Goal: Task Accomplishment & Management: Use online tool/utility

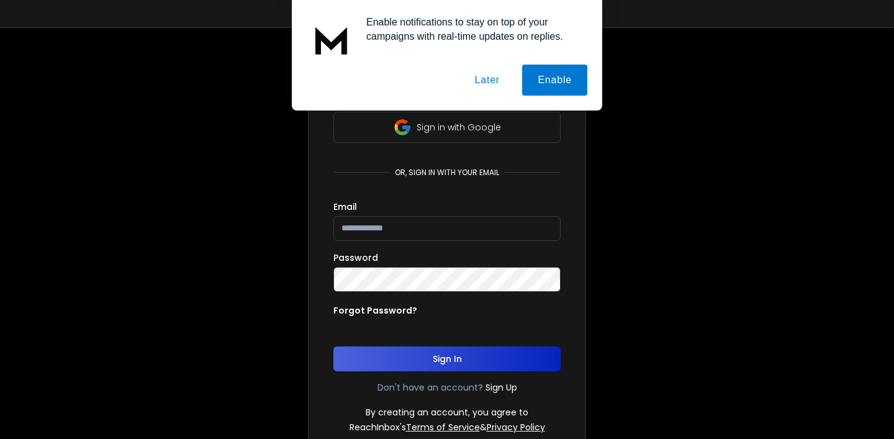
click at [495, 86] on button "Later" at bounding box center [487, 80] width 56 height 31
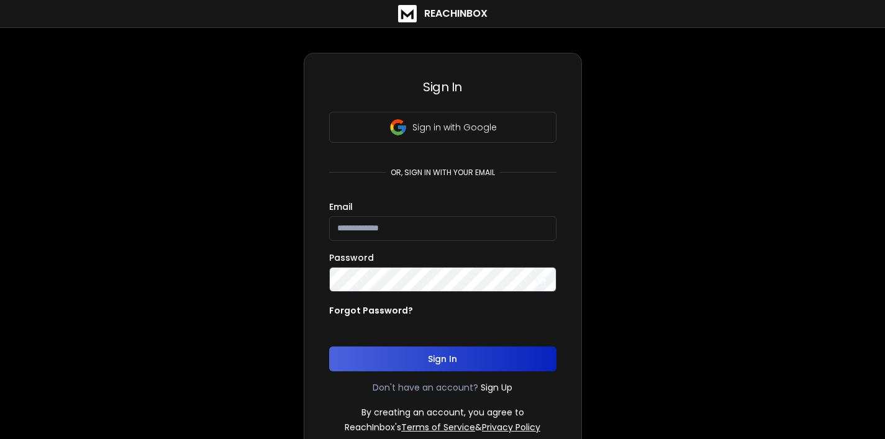
click at [364, 230] on input "email" at bounding box center [442, 228] width 227 height 25
type input "**********"
click at [329, 347] on button "Sign In" at bounding box center [442, 359] width 227 height 25
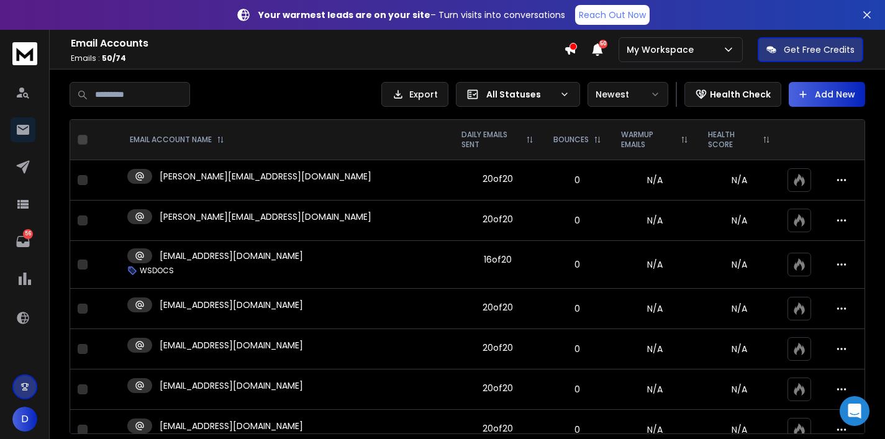
click at [379, 37] on h1 "Email Accounts" at bounding box center [317, 43] width 493 height 15
click at [23, 168] on icon at bounding box center [22, 166] width 13 height 13
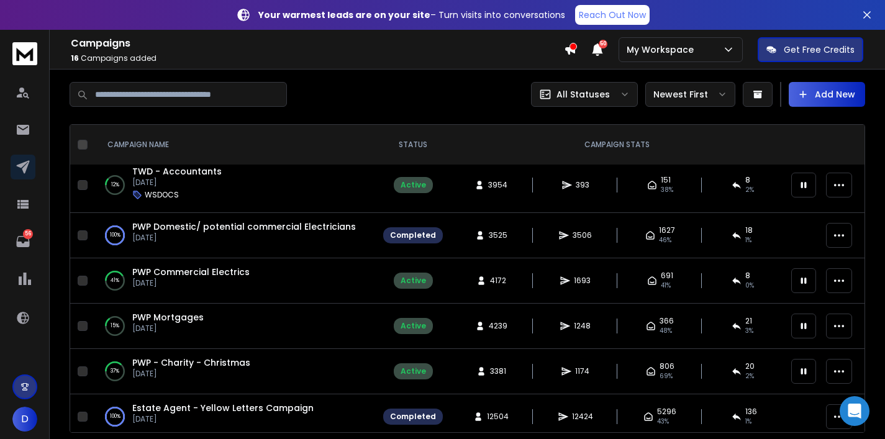
scroll to position [48, 0]
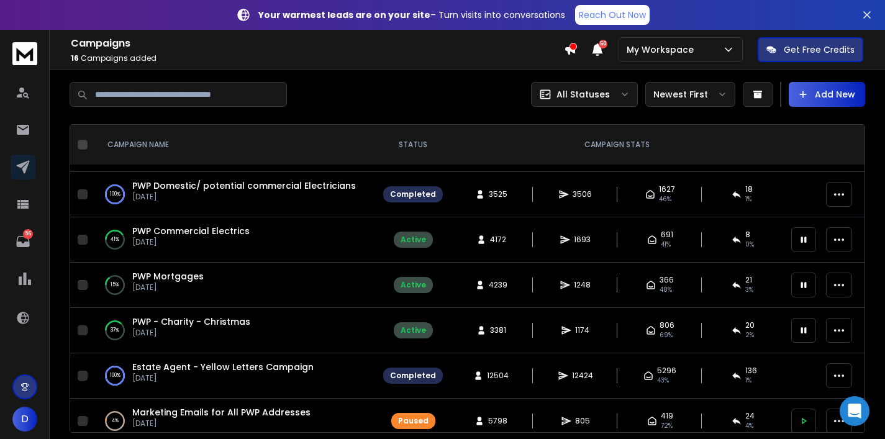
click at [271, 372] on span "Estate Agent - Yellow Letters Campaign" at bounding box center [222, 367] width 181 height 12
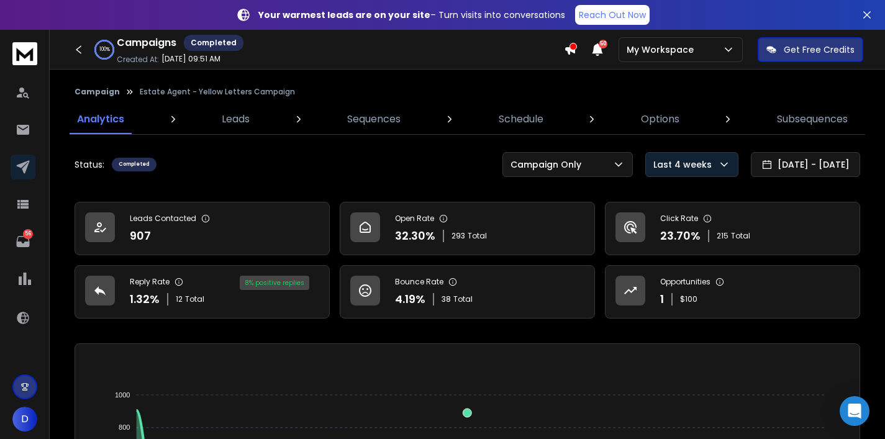
click at [718, 163] on icon "button" at bounding box center [724, 164] width 12 height 12
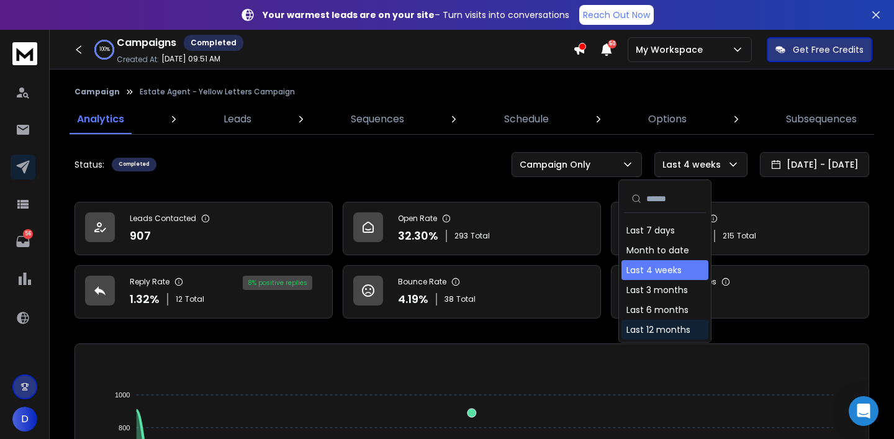
click at [673, 329] on div "Last 12 months" at bounding box center [659, 330] width 64 height 12
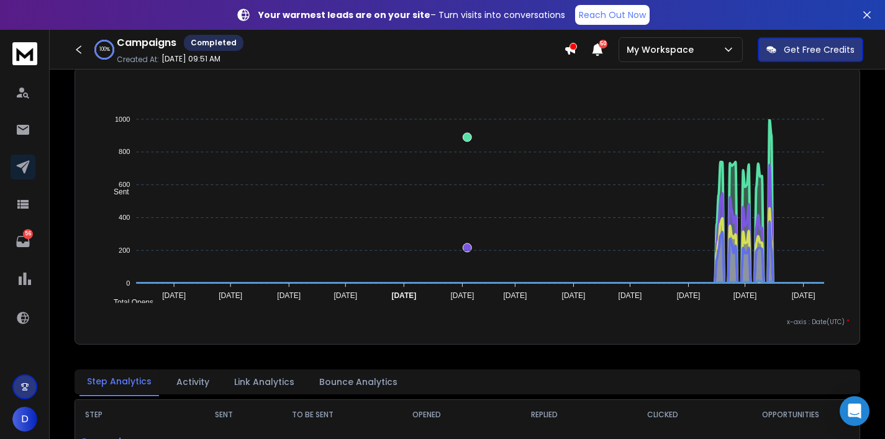
scroll to position [276, 0]
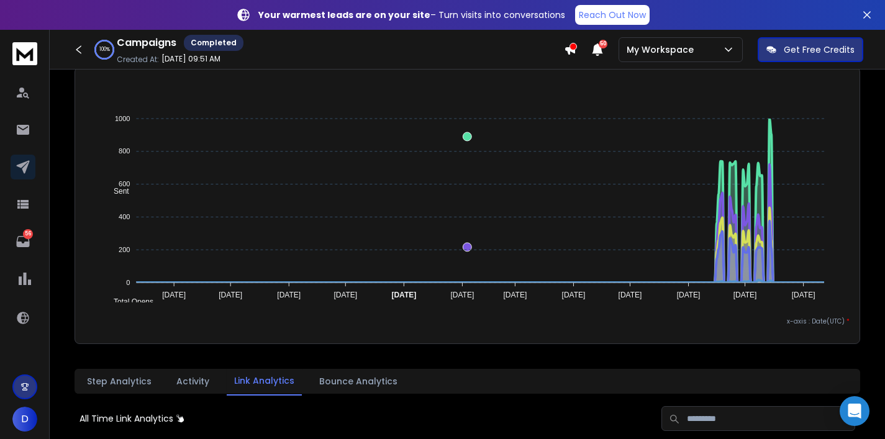
click at [260, 385] on button "Link Analytics" at bounding box center [264, 381] width 75 height 29
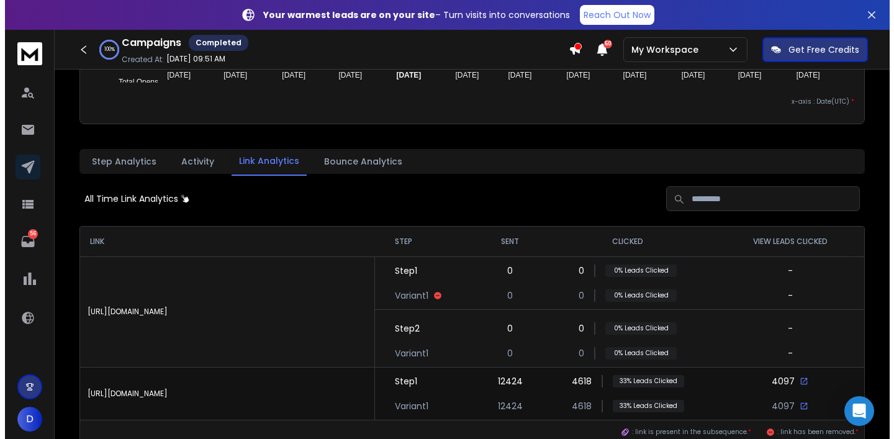
scroll to position [499, 0]
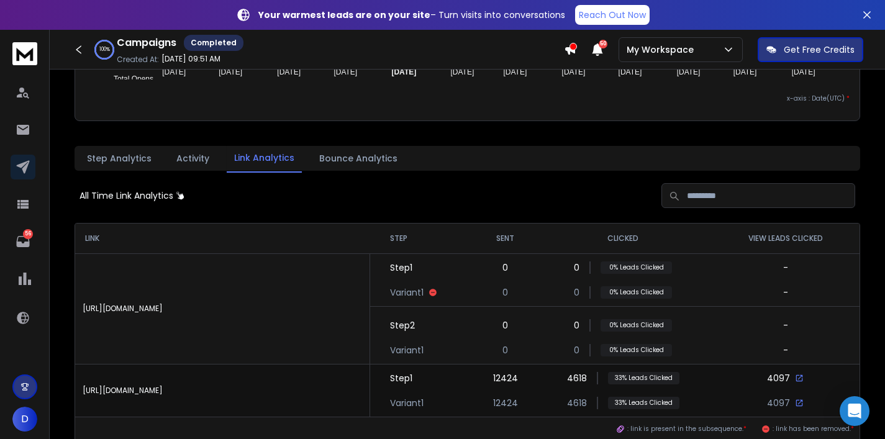
click at [798, 378] on icon at bounding box center [799, 378] width 7 height 7
